Goal: Information Seeking & Learning: Understand process/instructions

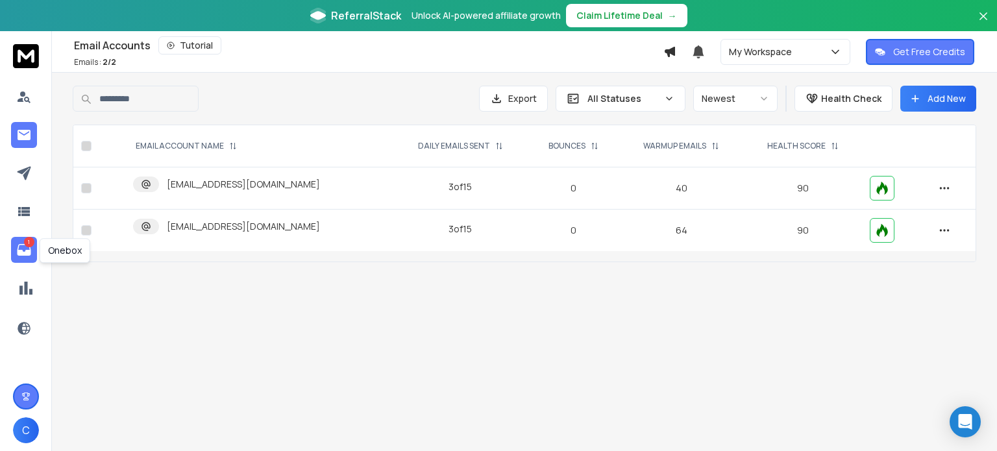
click at [12, 243] on link "1" at bounding box center [24, 250] width 26 height 26
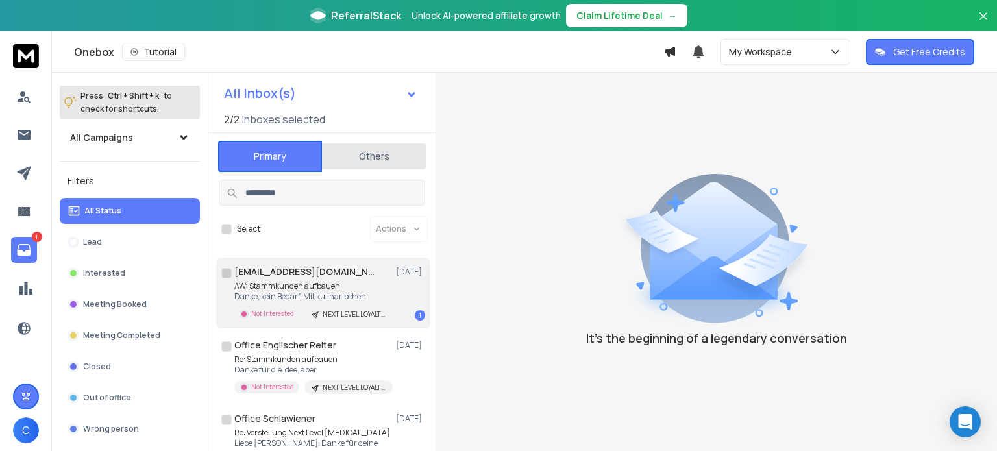
click at [392, 281] on div "AW: Stammkunden aufbauen Danke, kein Bedarf. Mit kulinarischen Not Interested N…" at bounding box center [329, 301] width 191 height 40
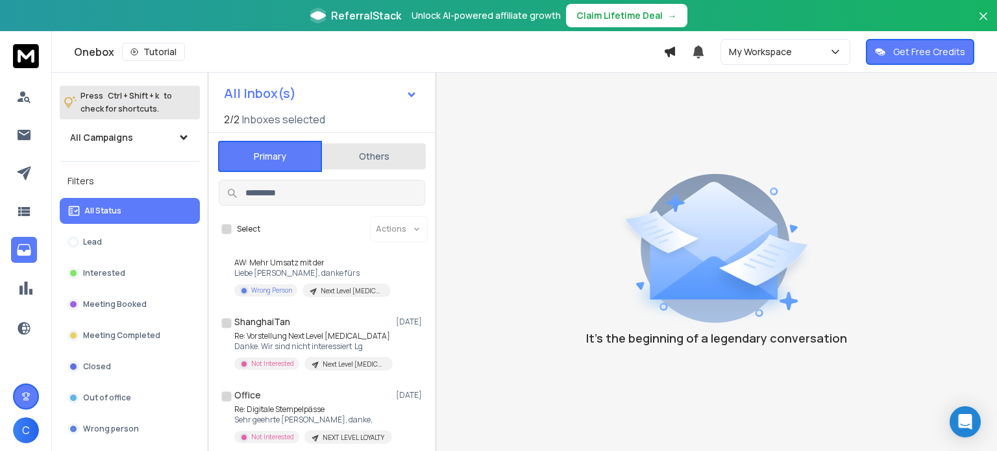
scroll to position [260, 0]
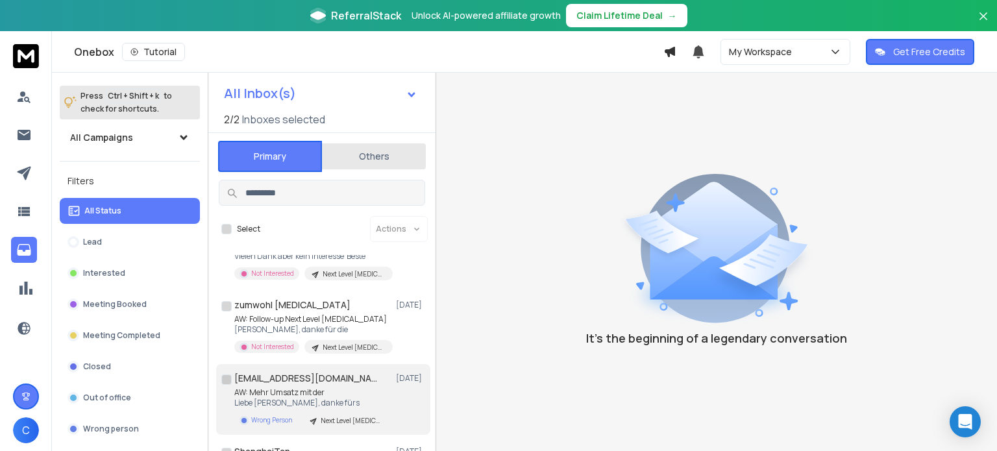
click at [361, 389] on p "AW: Mehr Umsatz mit der" at bounding box center [312, 392] width 156 height 10
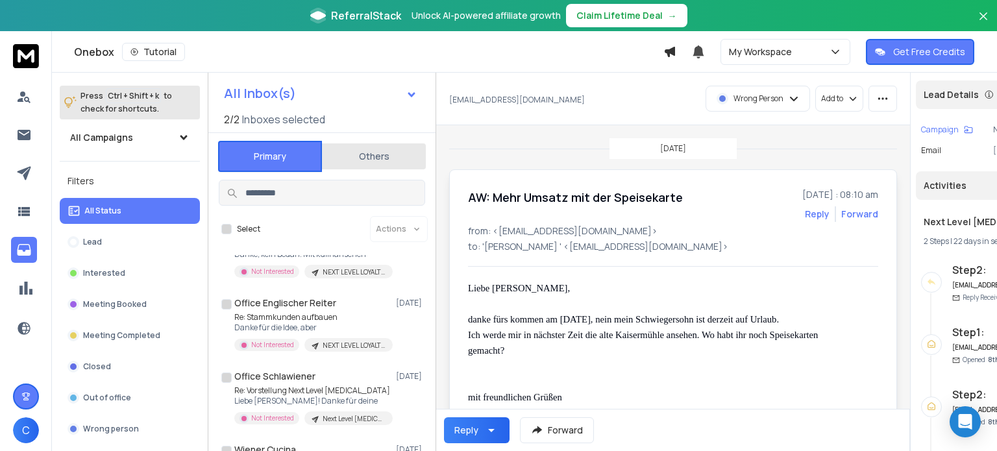
scroll to position [0, 0]
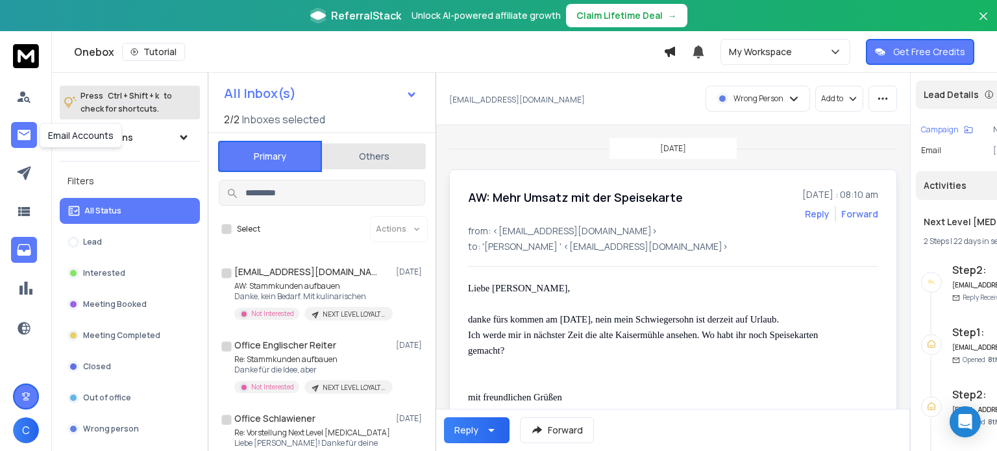
click at [18, 143] on link at bounding box center [24, 135] width 26 height 26
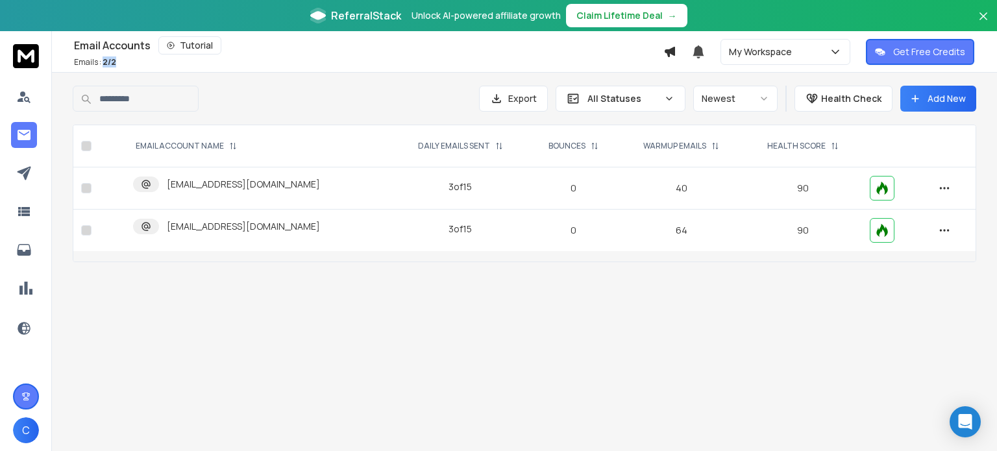
drag, startPoint x: 129, startPoint y: 59, endPoint x: 103, endPoint y: 59, distance: 26.0
click at [103, 59] on div "Emails : 2 / 2" at bounding box center [368, 62] width 589 height 10
click at [116, 62] on span "2 / 2" at bounding box center [110, 61] width 14 height 11
click at [130, 62] on div "Emails : 2 / 2" at bounding box center [368, 62] width 589 height 10
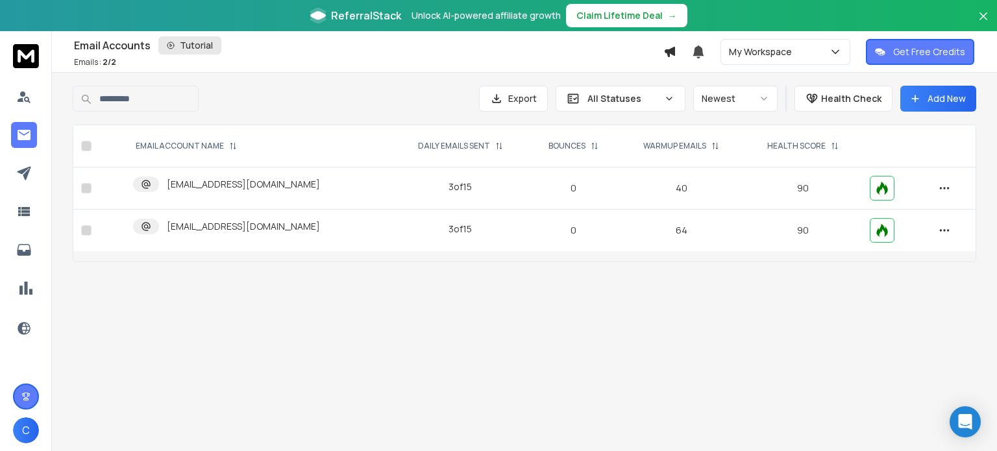
drag, startPoint x: 96, startPoint y: 41, endPoint x: 195, endPoint y: 38, distance: 98.7
click at [107, 40] on div "Email Accounts Tutorial" at bounding box center [368, 45] width 589 height 18
click at [199, 42] on button "Tutorial" at bounding box center [189, 45] width 63 height 18
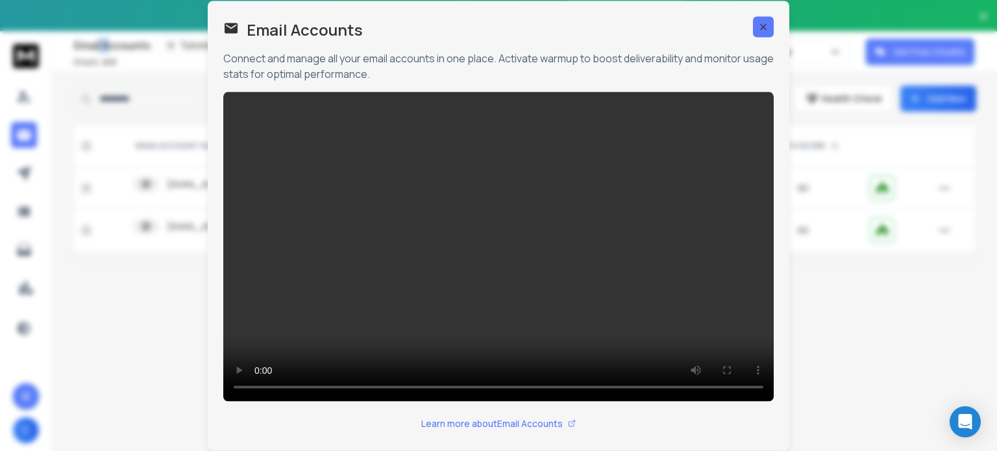
click at [755, 29] on button at bounding box center [763, 26] width 21 height 21
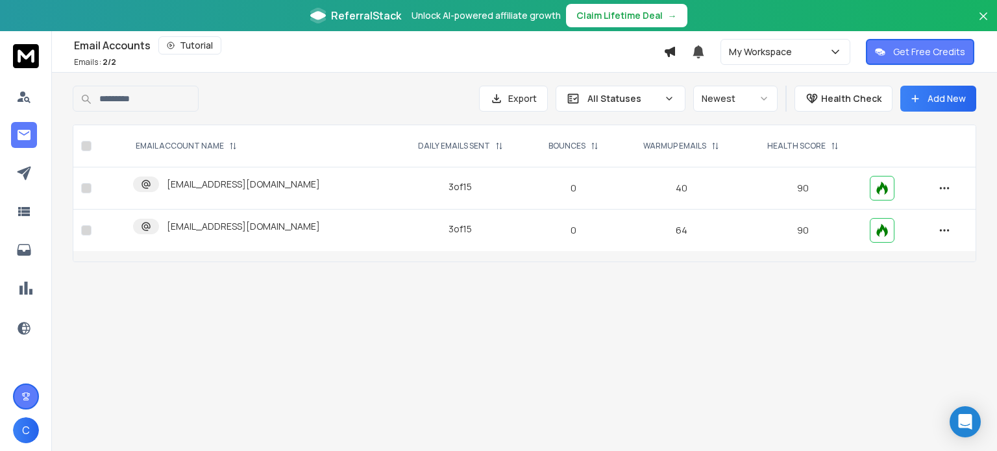
click at [556, 51] on div "Email Accounts Tutorial" at bounding box center [368, 45] width 589 height 18
